Goal: Navigation & Orientation: Find specific page/section

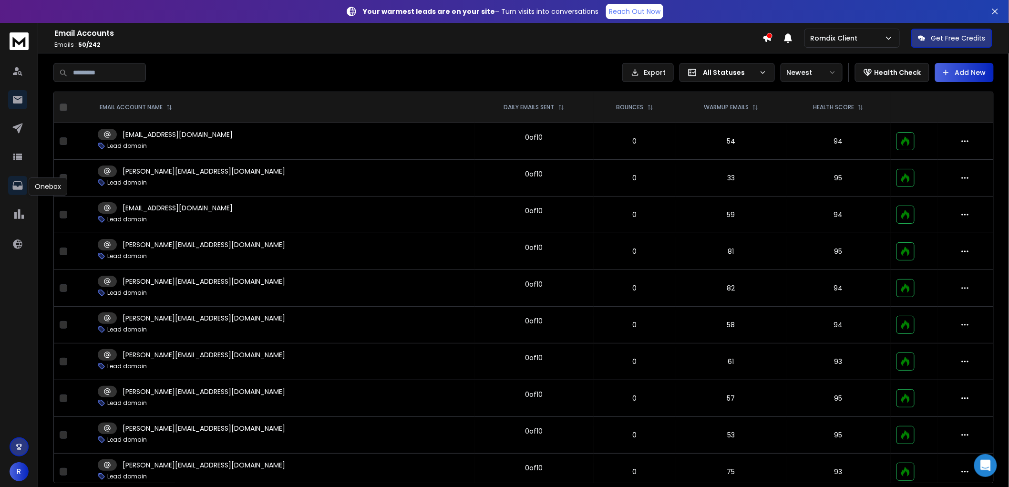
click at [21, 188] on icon at bounding box center [17, 185] width 10 height 9
